Goal: Task Accomplishment & Management: Manage account settings

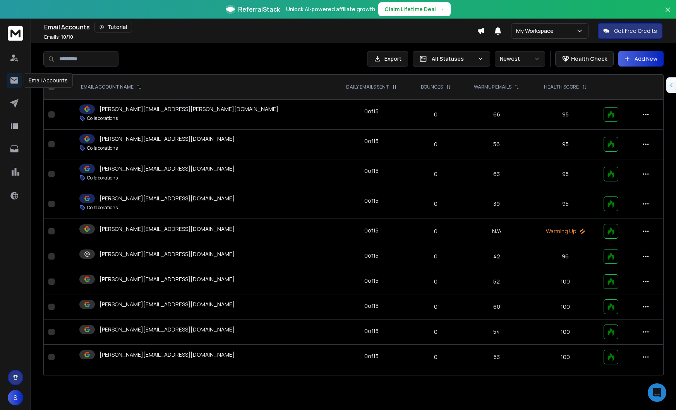
click at [13, 81] on icon at bounding box center [14, 80] width 8 height 6
click at [15, 126] on icon at bounding box center [14, 125] width 7 height 5
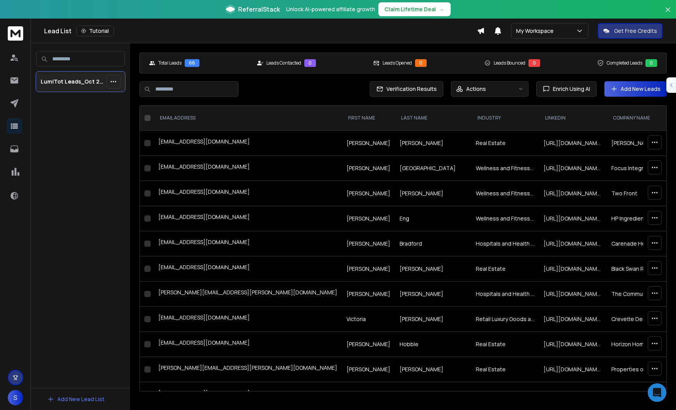
click at [84, 84] on p "LumiTot Leads_Oct 2025" at bounding box center [72, 82] width 63 height 8
click at [12, 80] on icon at bounding box center [14, 80] width 8 height 6
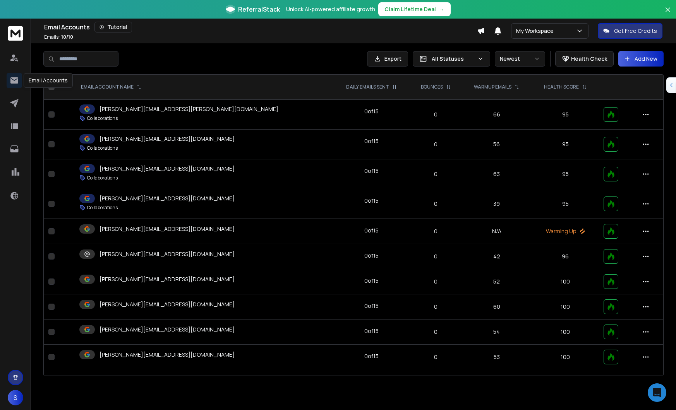
click at [642, 116] on icon at bounding box center [645, 114] width 7 height 7
click at [633, 144] on div "Mailbox Settings" at bounding box center [629, 143] width 60 height 12
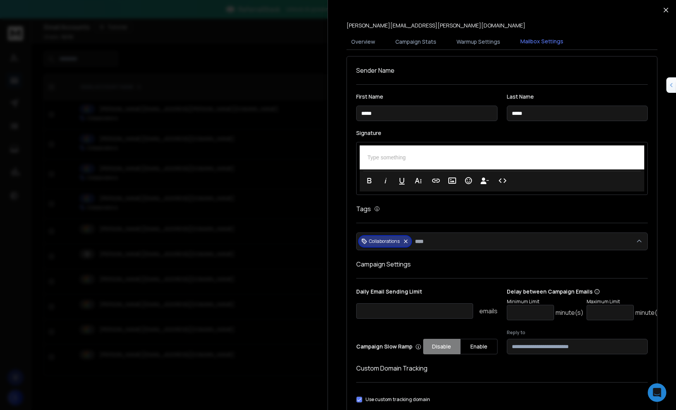
click at [666, 11] on icon "button" at bounding box center [666, 10] width 8 height 8
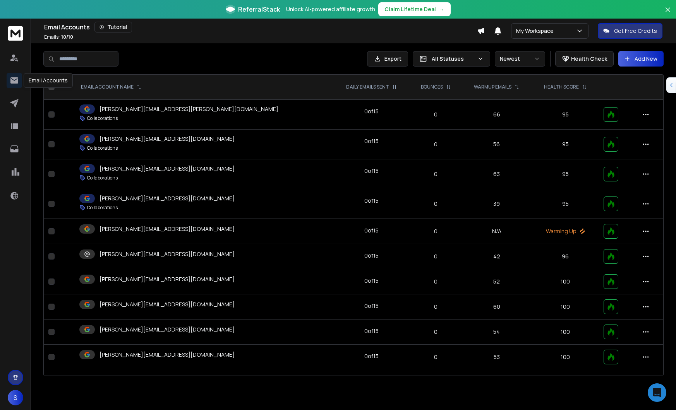
click at [14, 83] on icon at bounding box center [14, 80] width 8 height 6
click at [17, 103] on icon at bounding box center [14, 103] width 9 height 9
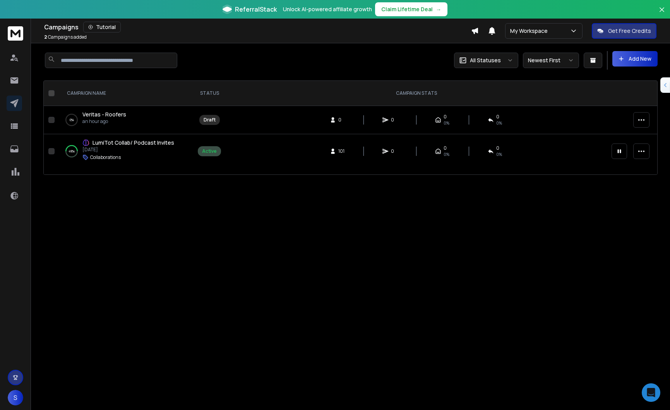
click at [125, 144] on span "LumiTot Collab/ Podcast Invites" at bounding box center [133, 142] width 82 height 7
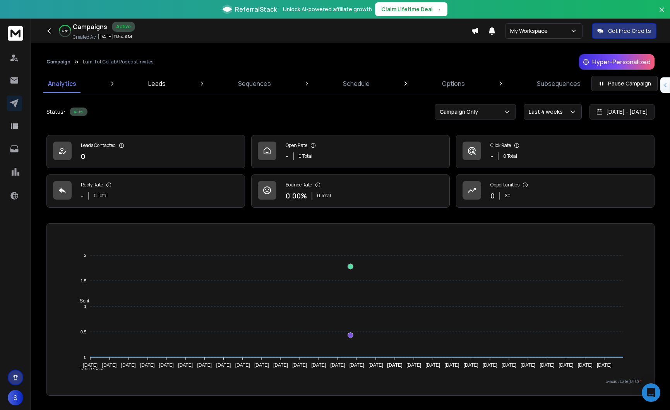
click at [163, 88] on p "Leads" at bounding box center [156, 83] width 17 height 9
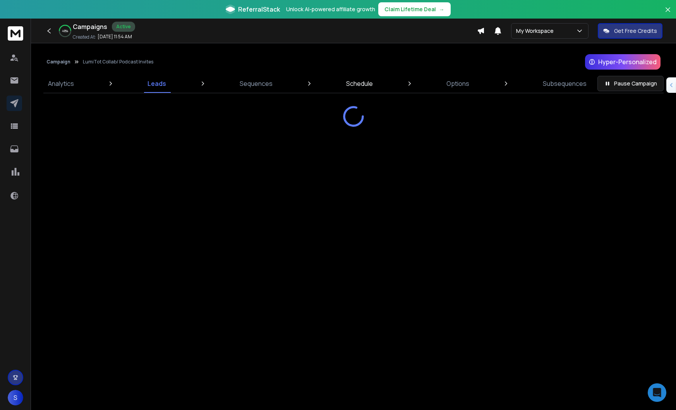
click at [361, 82] on p "Schedule" at bounding box center [359, 83] width 27 height 9
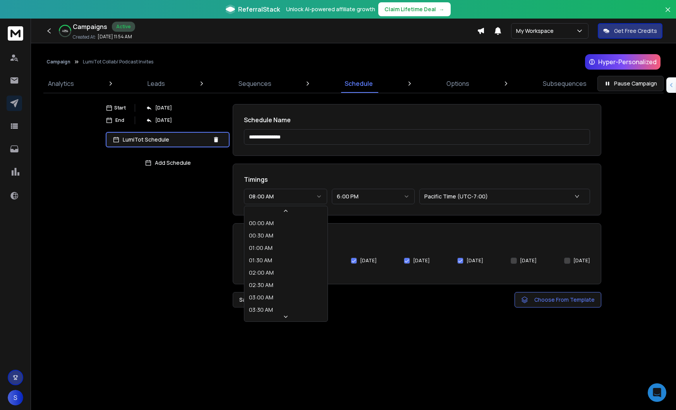
click at [315, 195] on button "08:00 AM" at bounding box center [285, 196] width 83 height 15
click at [452, 334] on div "**********" at bounding box center [338, 205] width 676 height 410
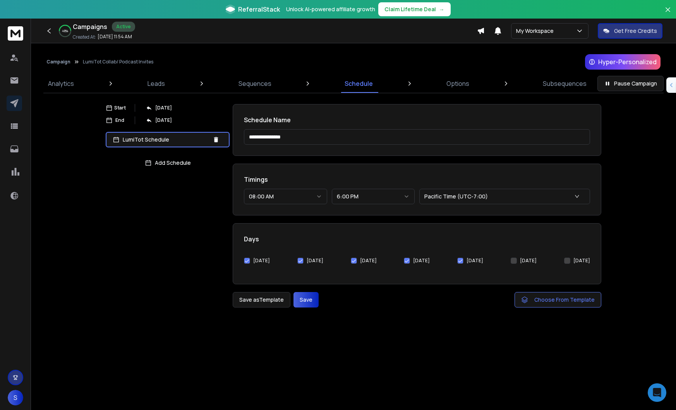
click at [312, 300] on button "Save" at bounding box center [305, 299] width 25 height 15
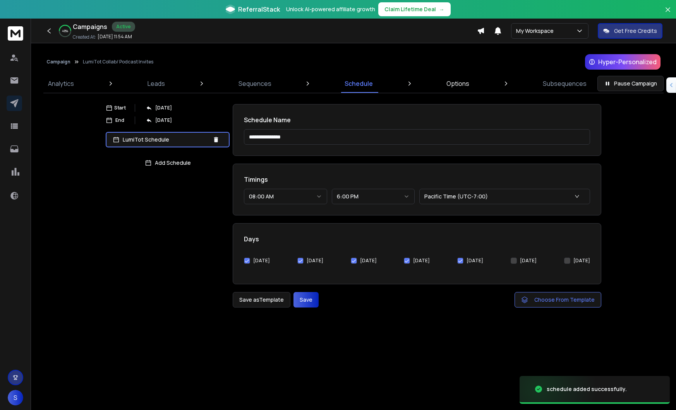
click at [469, 87] on p "Options" at bounding box center [457, 83] width 23 height 9
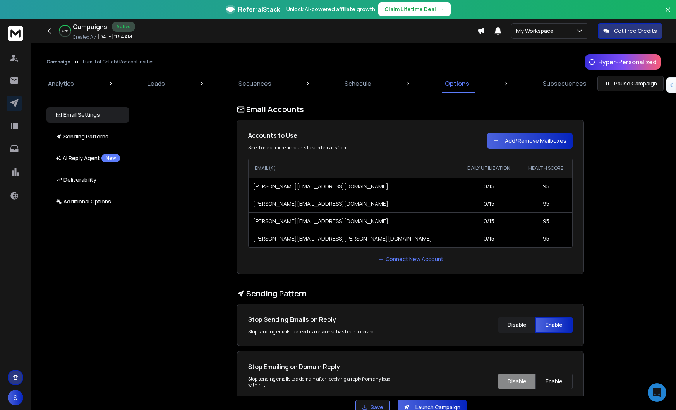
click at [407, 260] on link "Connect New Account" at bounding box center [410, 259] width 65 height 8
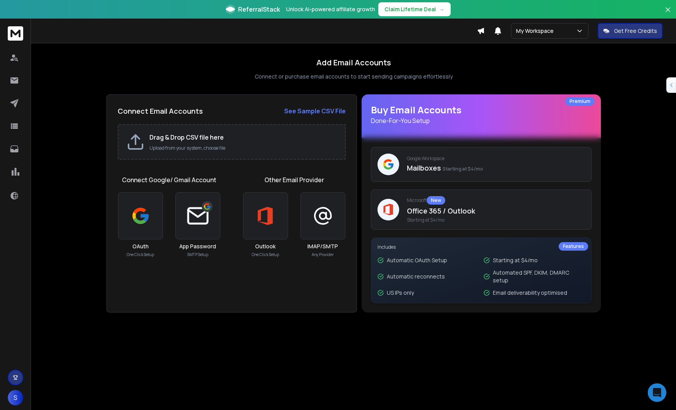
click at [461, 156] on p "Google Workspace" at bounding box center [496, 159] width 178 height 6
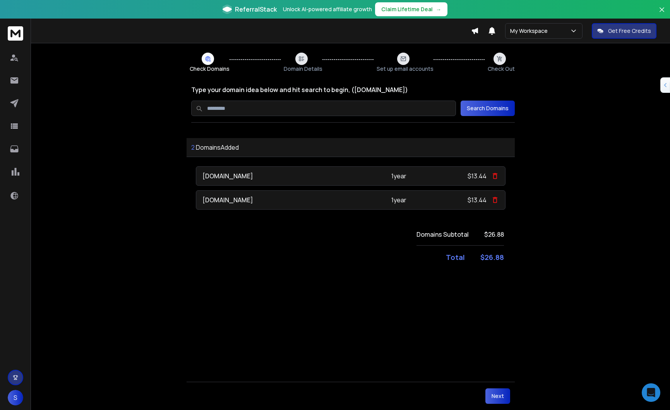
click at [458, 163] on div "[DOMAIN_NAME] 1 year $13.44 [DOMAIN_NAME] 1 year $13.44" at bounding box center [350, 188] width 328 height 62
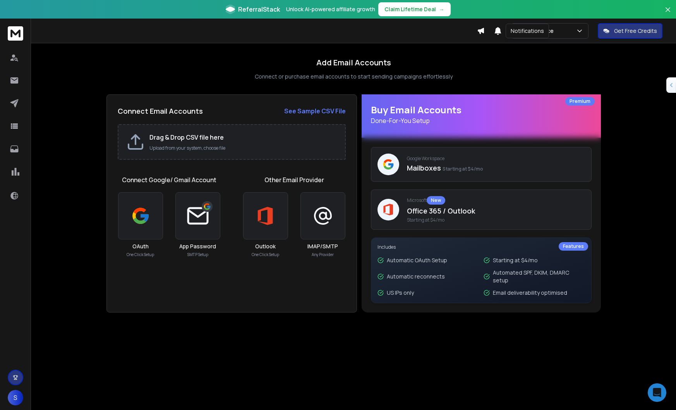
click at [545, 28] on div "Notifications" at bounding box center [526, 31] width 43 height 15
click at [546, 29] on div "Notifications" at bounding box center [526, 31] width 43 height 15
click at [576, 31] on div "My Workspace" at bounding box center [549, 31] width 67 height 8
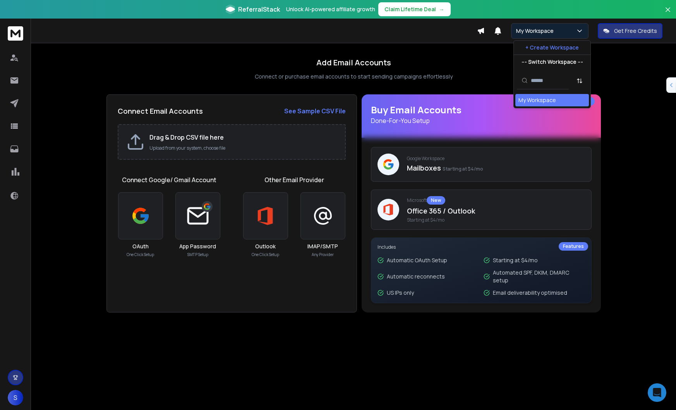
click at [576, 31] on div "My Workspace" at bounding box center [549, 31] width 67 height 8
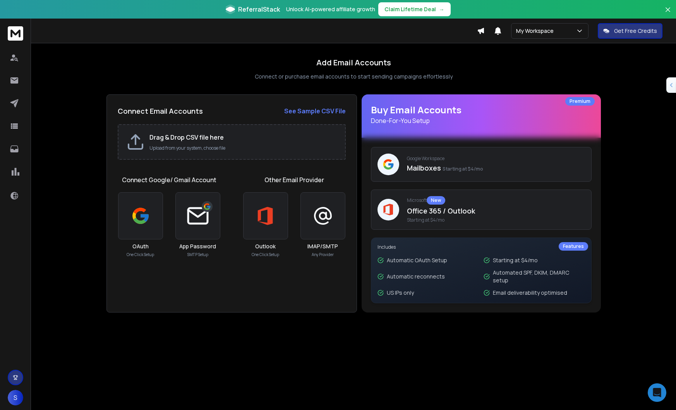
click at [214, 135] on h2 "Drag & Drop CSV file here" at bounding box center [243, 137] width 188 height 9
click at [328, 112] on strong "See Sample CSV File" at bounding box center [315, 111] width 62 height 9
click at [423, 169] on p "Mailboxes Starting at $4/mo" at bounding box center [496, 167] width 178 height 11
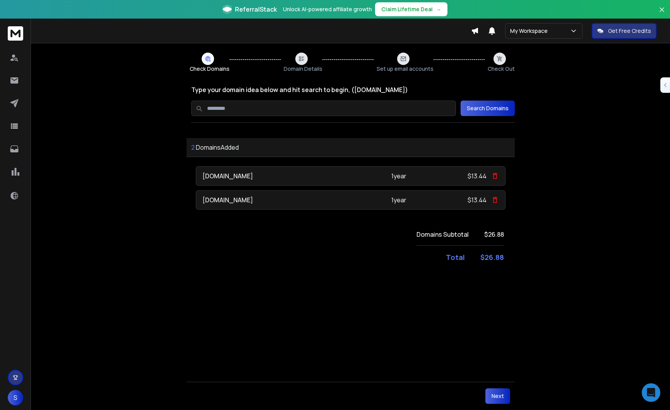
click at [403, 61] on icon at bounding box center [403, 59] width 6 height 6
click at [387, 122] on div at bounding box center [352, 122] width 323 height 0
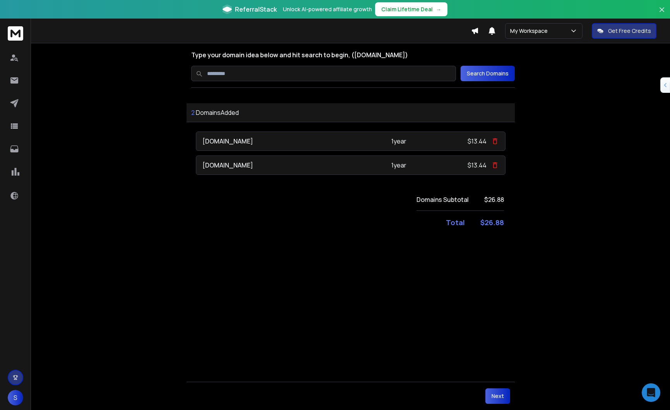
click at [501, 399] on button "Next" at bounding box center [497, 395] width 25 height 15
select select "**"
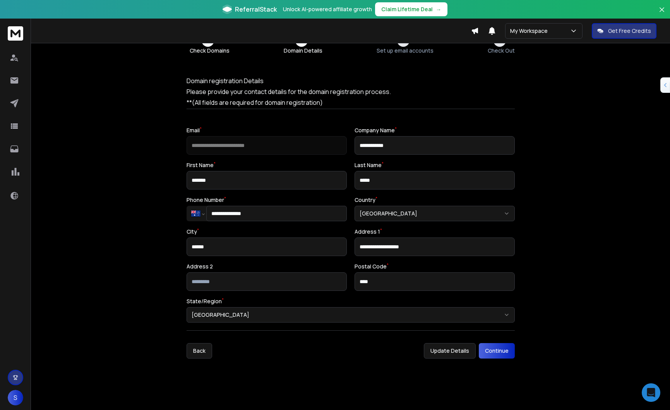
scroll to position [20, 0]
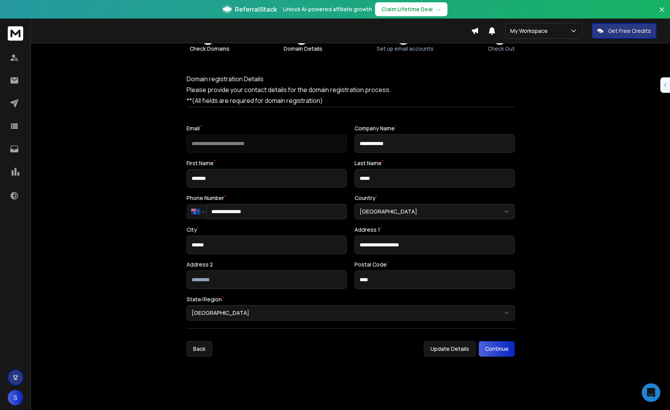
click at [499, 352] on button "Continue" at bounding box center [497, 348] width 36 height 15
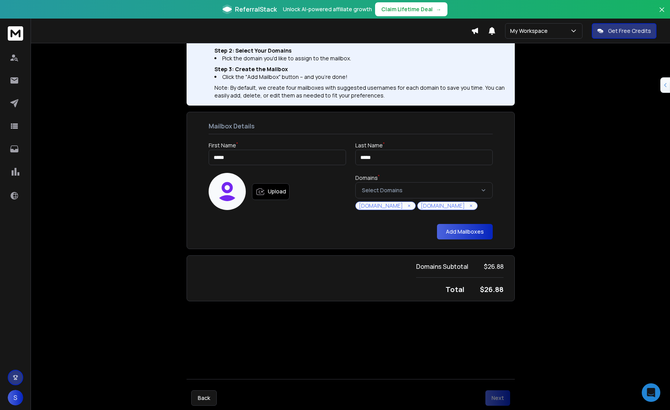
scroll to position [129, 0]
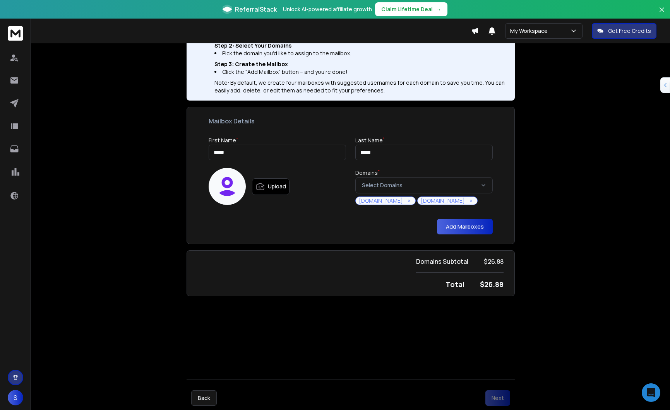
click at [268, 188] on label "Upload" at bounding box center [271, 186] width 38 height 17
click at [0, 0] on input "Upload" at bounding box center [0, 0] width 0 height 0
click at [469, 234] on button "Add Mailboxes" at bounding box center [465, 226] width 56 height 15
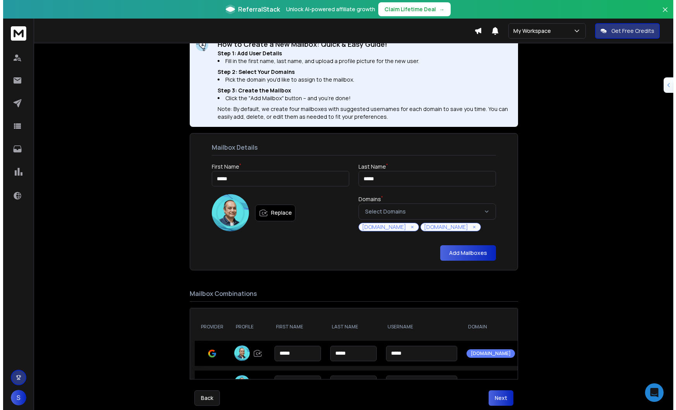
scroll to position [0, 0]
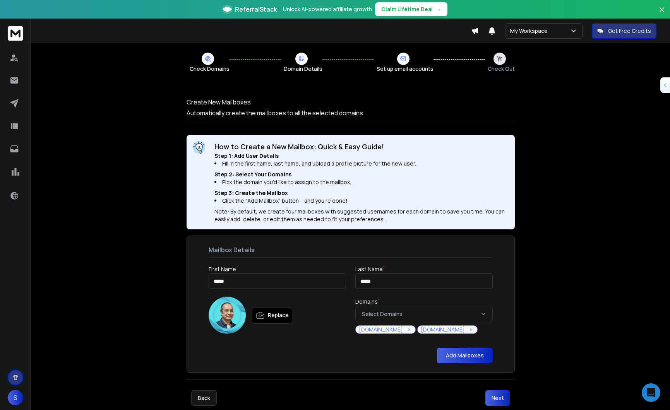
click at [8, 29] on icon at bounding box center [15, 33] width 15 height 14
